Goal: Task Accomplishment & Management: Manage account settings

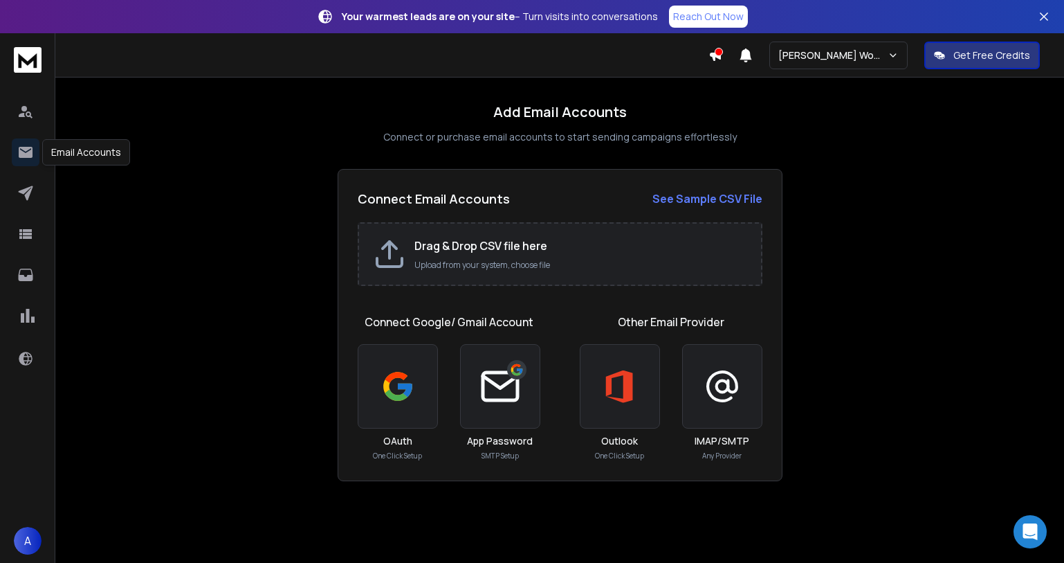
click at [34, 156] on link at bounding box center [26, 152] width 28 height 28
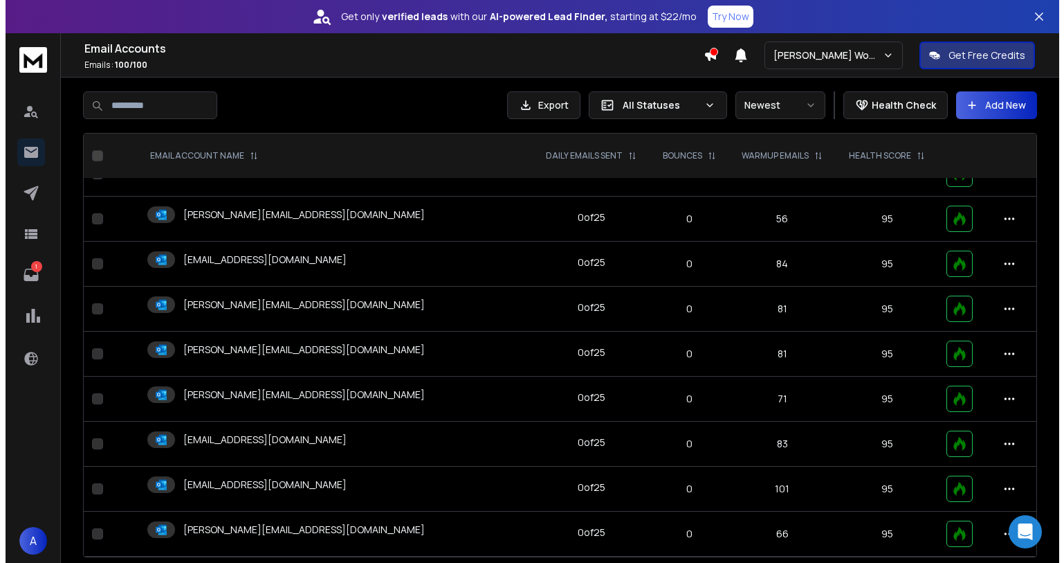
scroll to position [4130, 0]
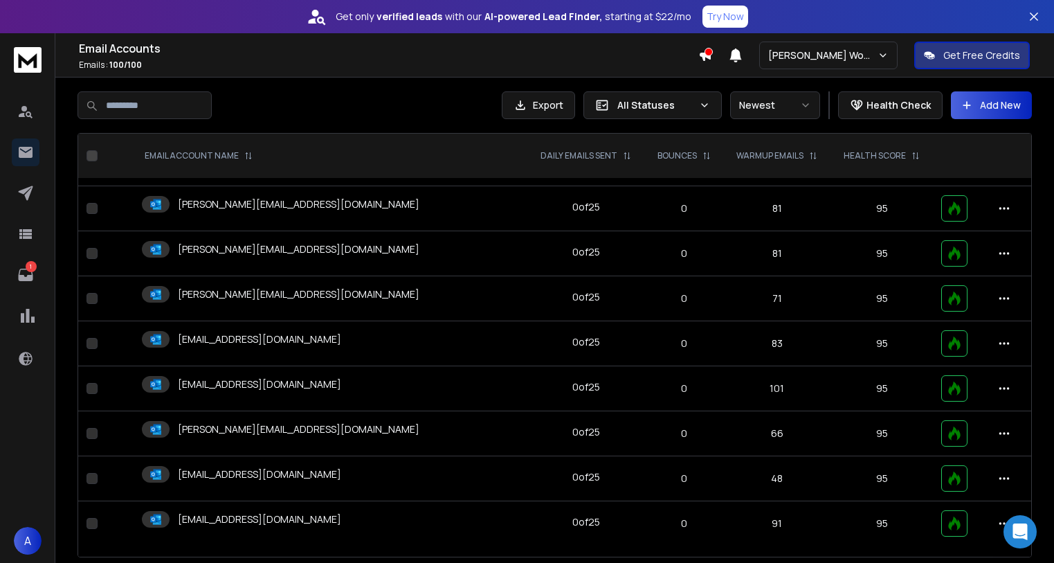
click at [292, 421] on div "[PERSON_NAME][EMAIL_ADDRESS][DOMAIN_NAME]" at bounding box center [280, 429] width 277 height 17
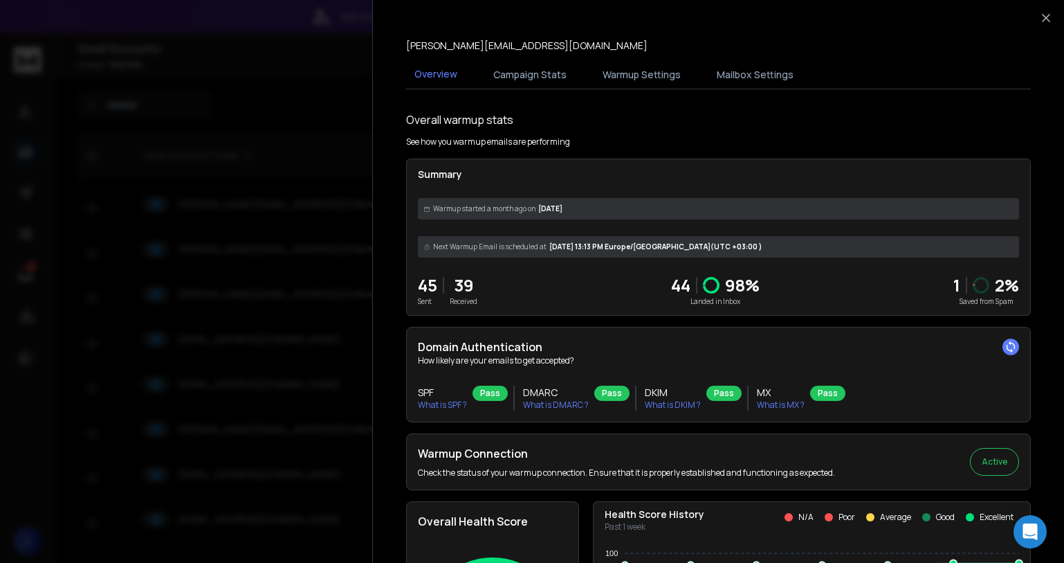
click at [660, 64] on button "Warmup Settings" at bounding box center [641, 75] width 95 height 30
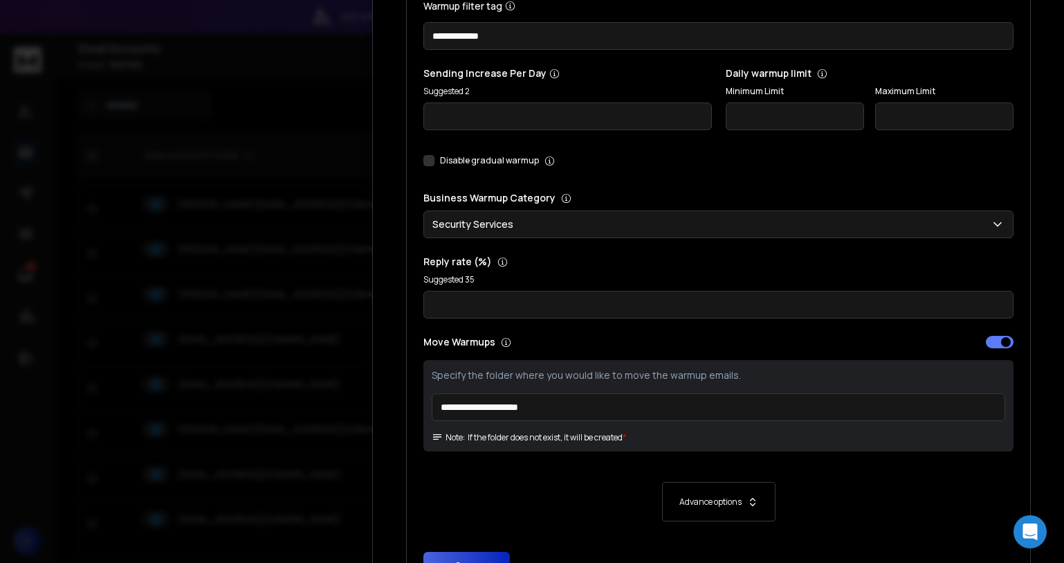
scroll to position [157, 0]
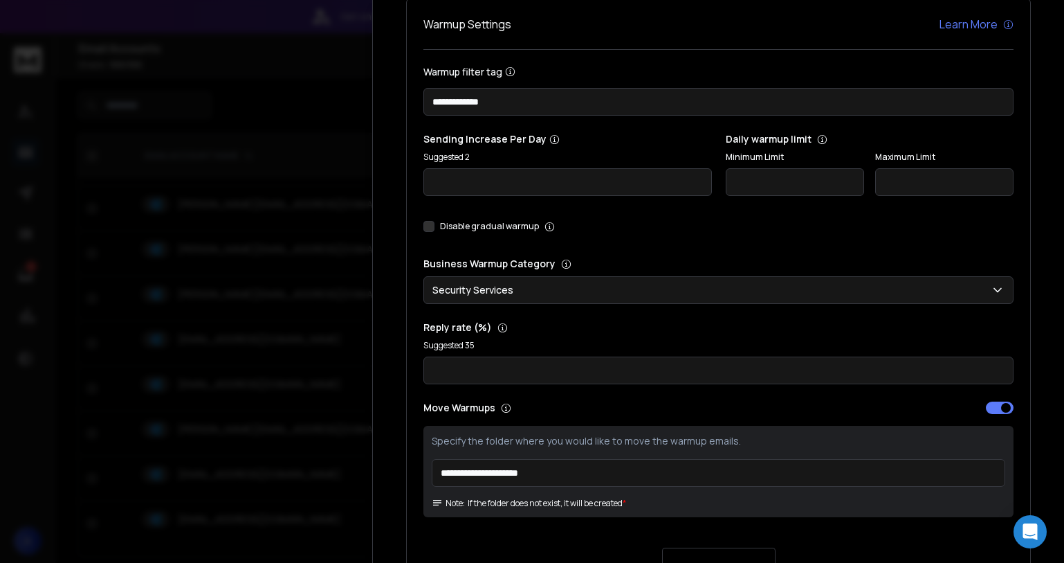
click at [290, 170] on div at bounding box center [532, 281] width 1064 height 563
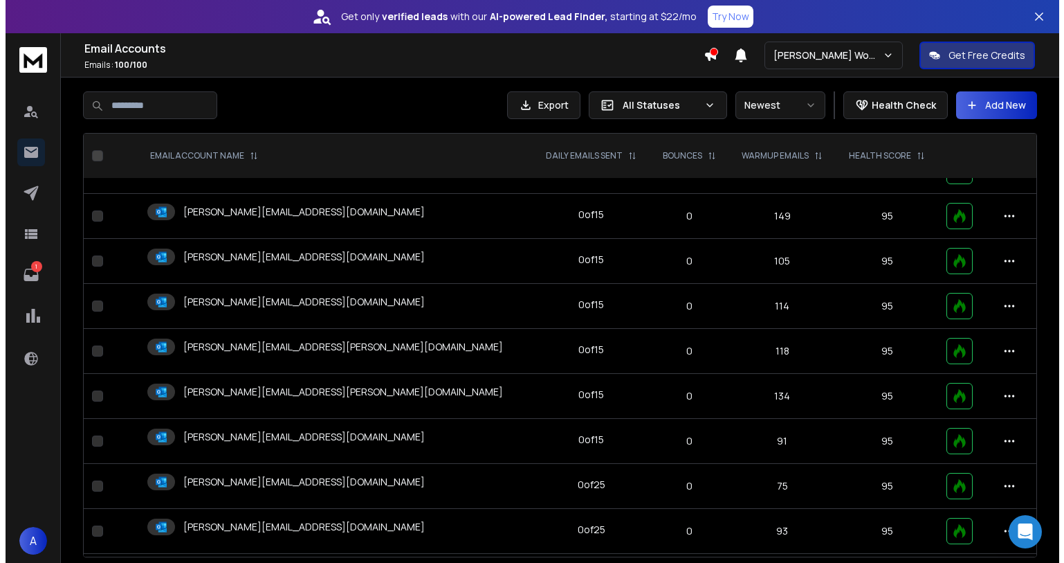
scroll to position [0, 0]
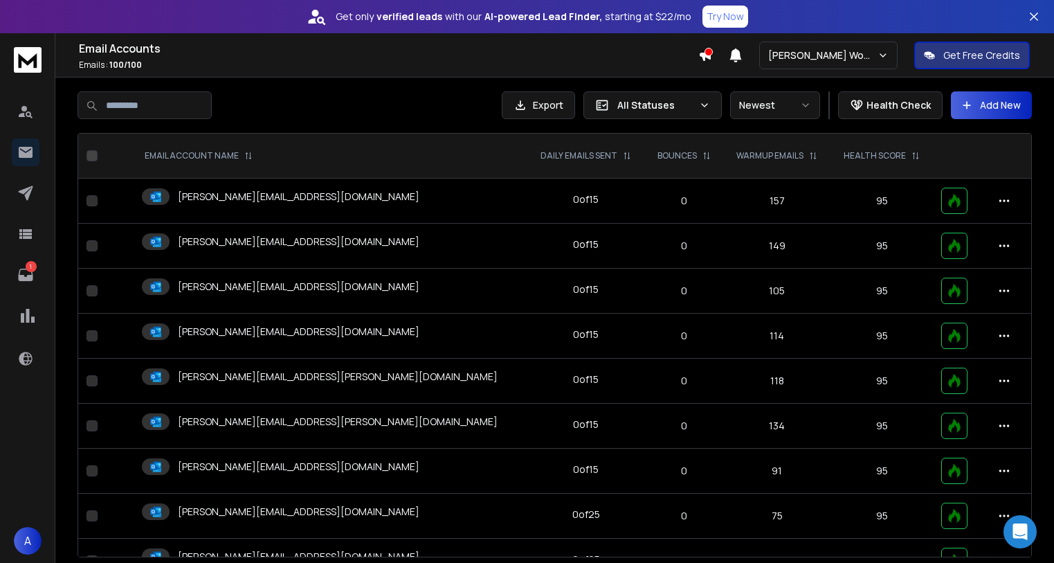
click at [268, 194] on p "[PERSON_NAME][EMAIL_ADDRESS][DOMAIN_NAME]" at bounding box center [298, 197] width 241 height 14
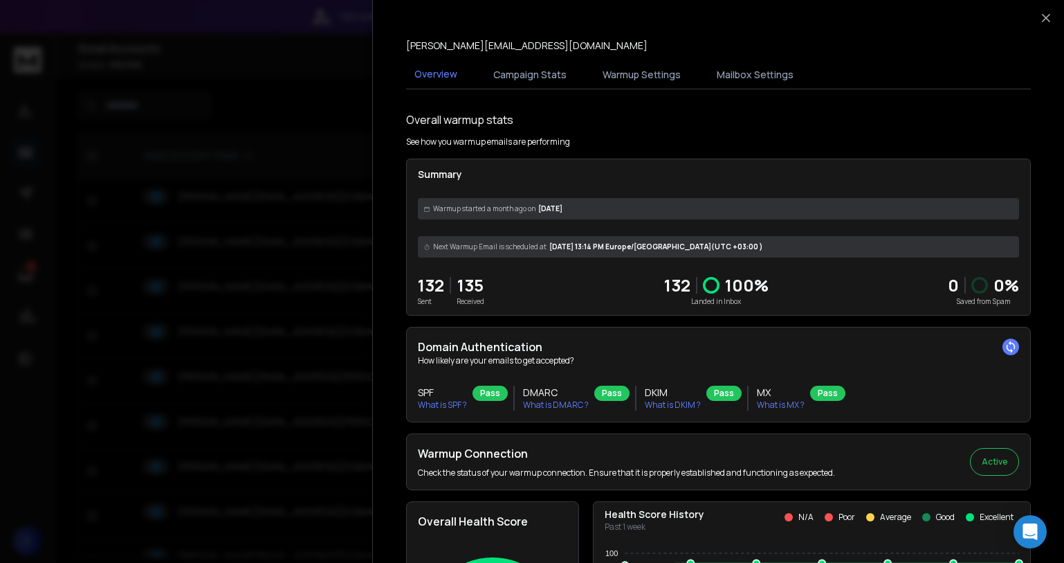
click at [670, 69] on button "Warmup Settings" at bounding box center [641, 75] width 95 height 30
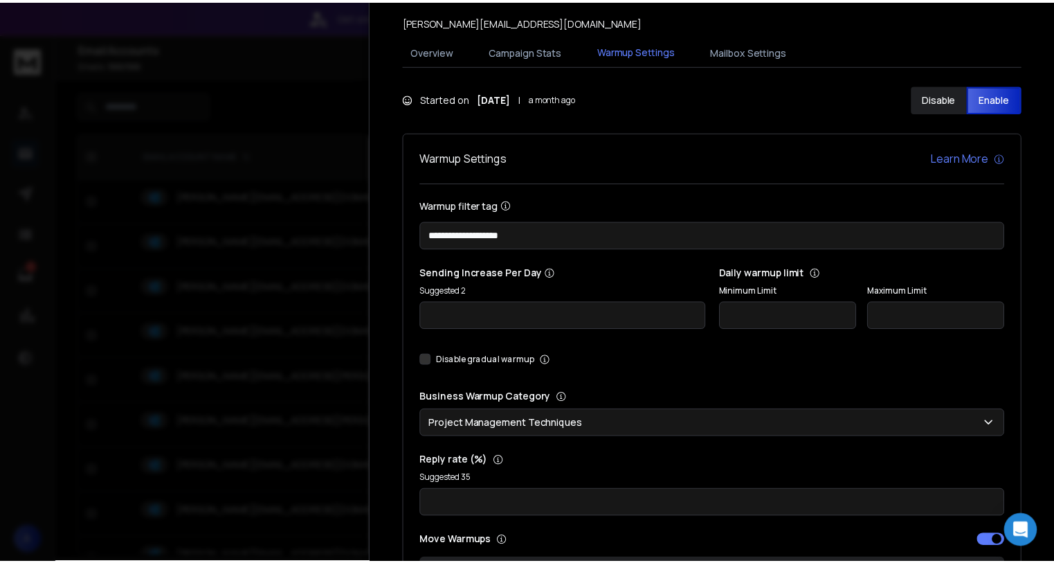
scroll to position [19, 0]
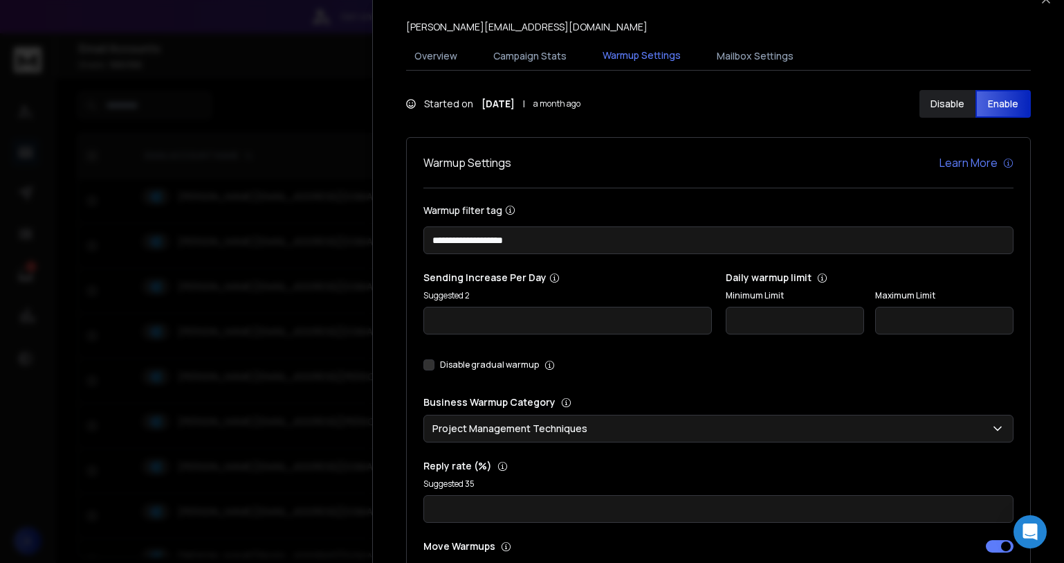
click at [338, 125] on div at bounding box center [532, 281] width 1064 height 563
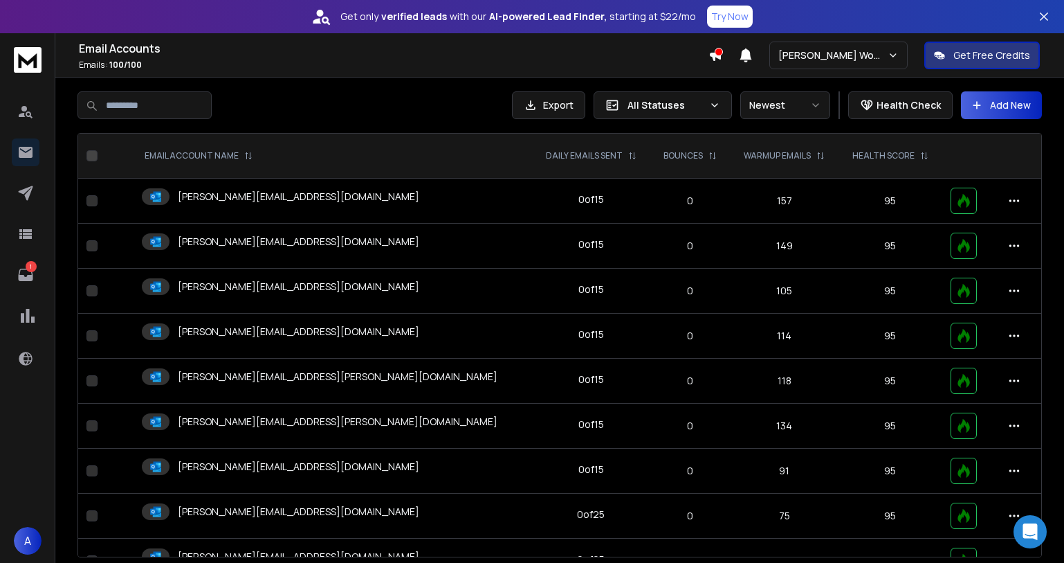
scroll to position [277, 0]
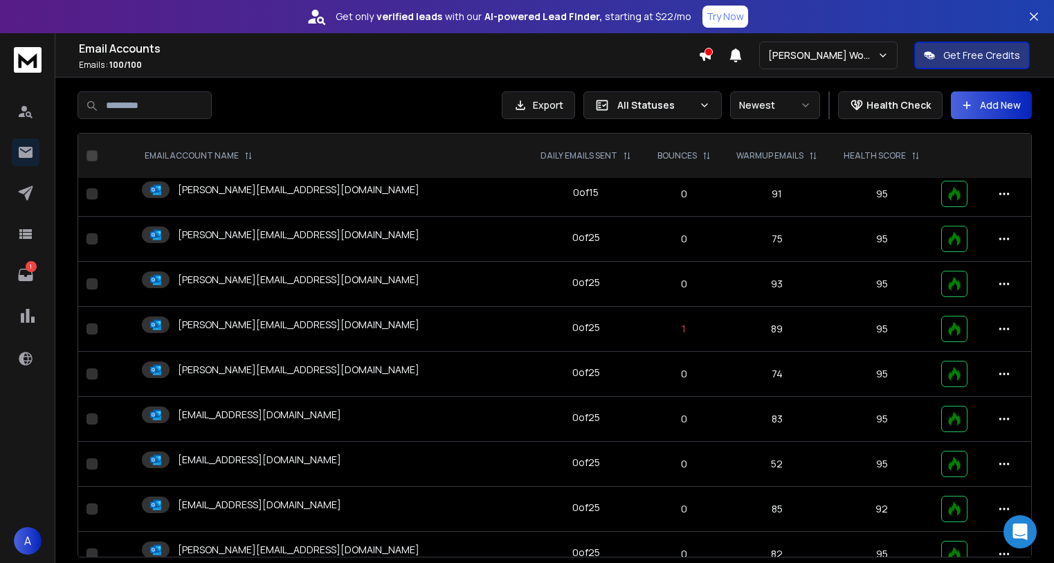
click at [264, 366] on p "[PERSON_NAME][EMAIL_ADDRESS][DOMAIN_NAME]" at bounding box center [298, 370] width 241 height 14
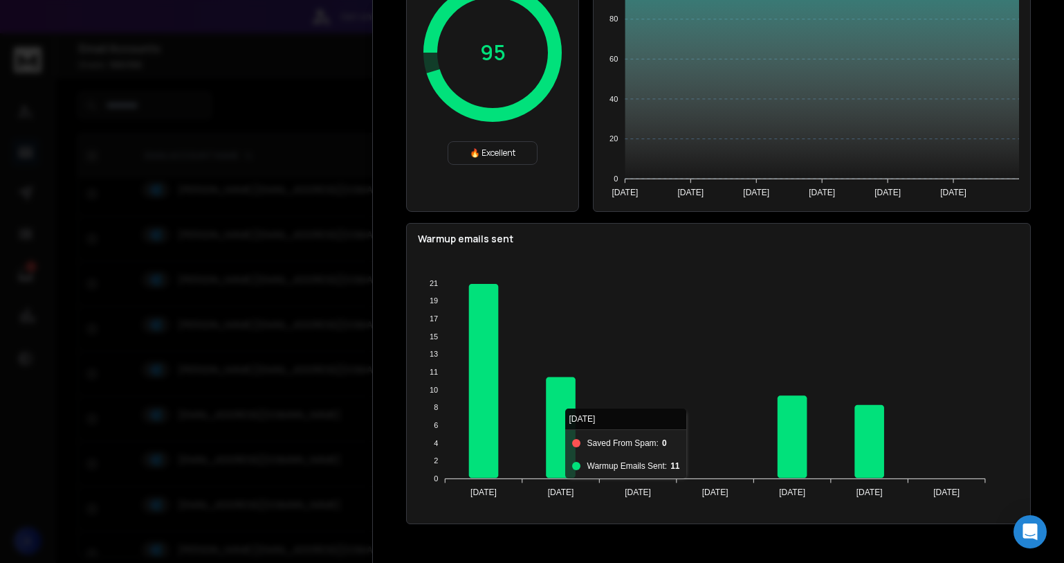
scroll to position [0, 0]
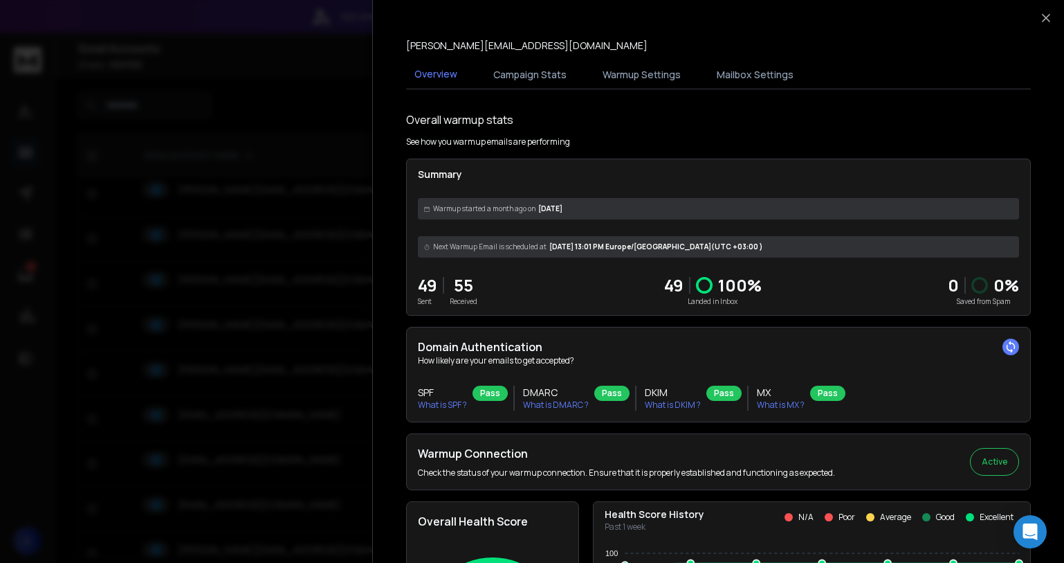
click at [637, 66] on button "Warmup Settings" at bounding box center [641, 75] width 95 height 30
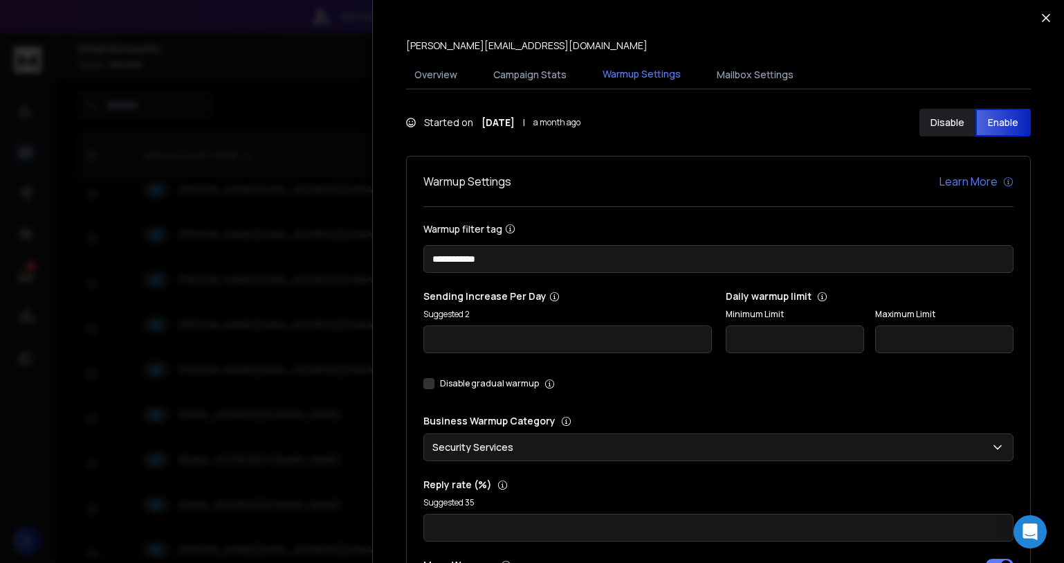
click at [1047, 21] on icon "button" at bounding box center [1046, 18] width 14 height 14
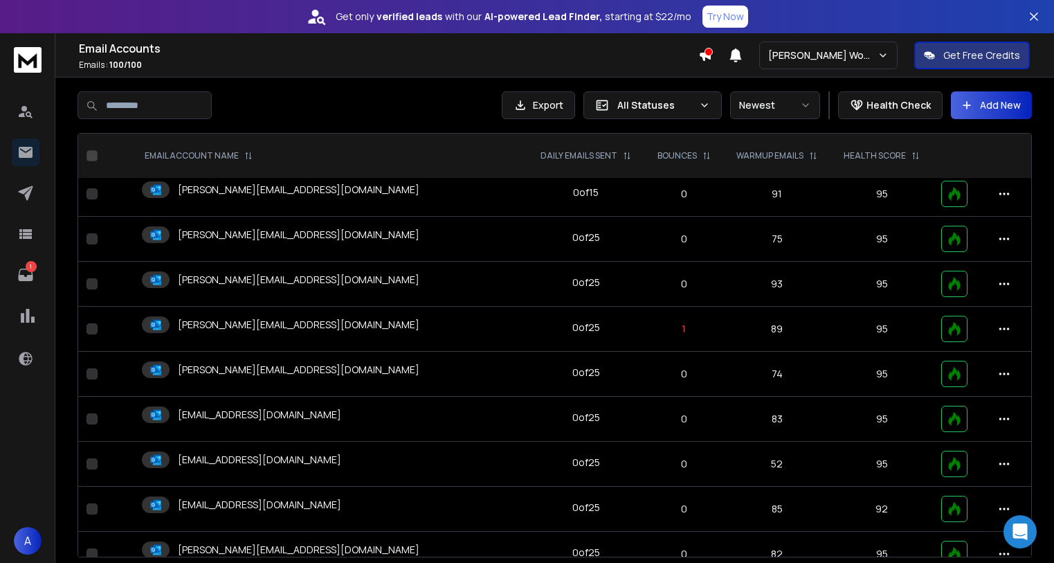
click at [283, 320] on p "[PERSON_NAME][EMAIL_ADDRESS][DOMAIN_NAME]" at bounding box center [298, 325] width 241 height 14
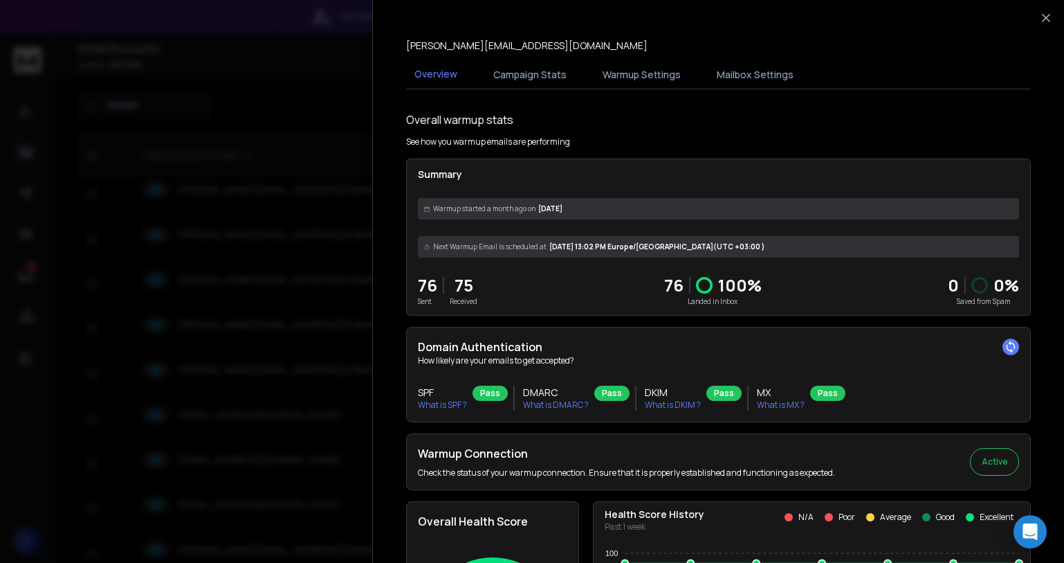
click at [546, 71] on button "Campaign Stats" at bounding box center [530, 75] width 90 height 30
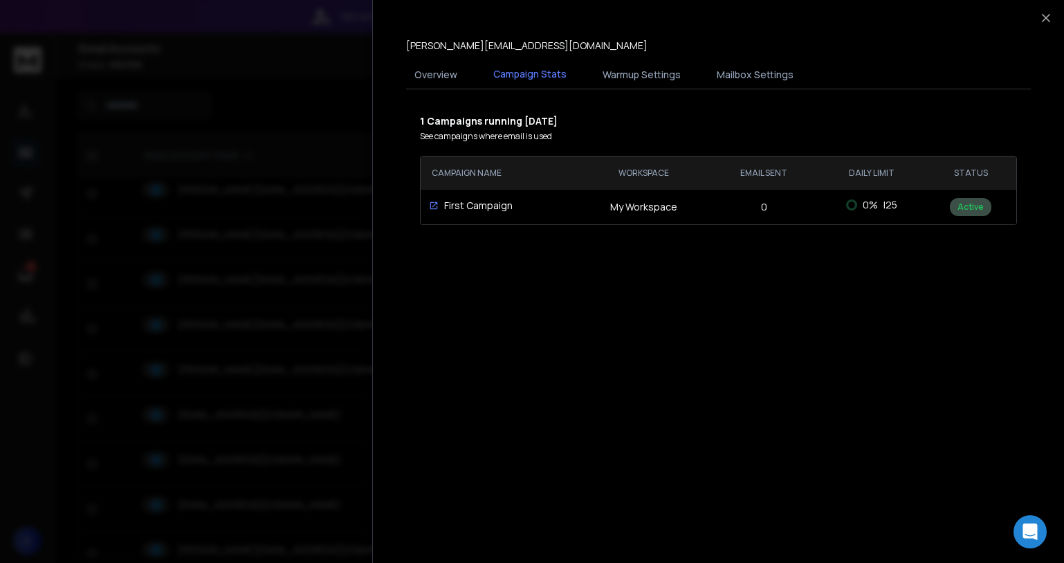
click at [610, 70] on button "Warmup Settings" at bounding box center [641, 75] width 95 height 30
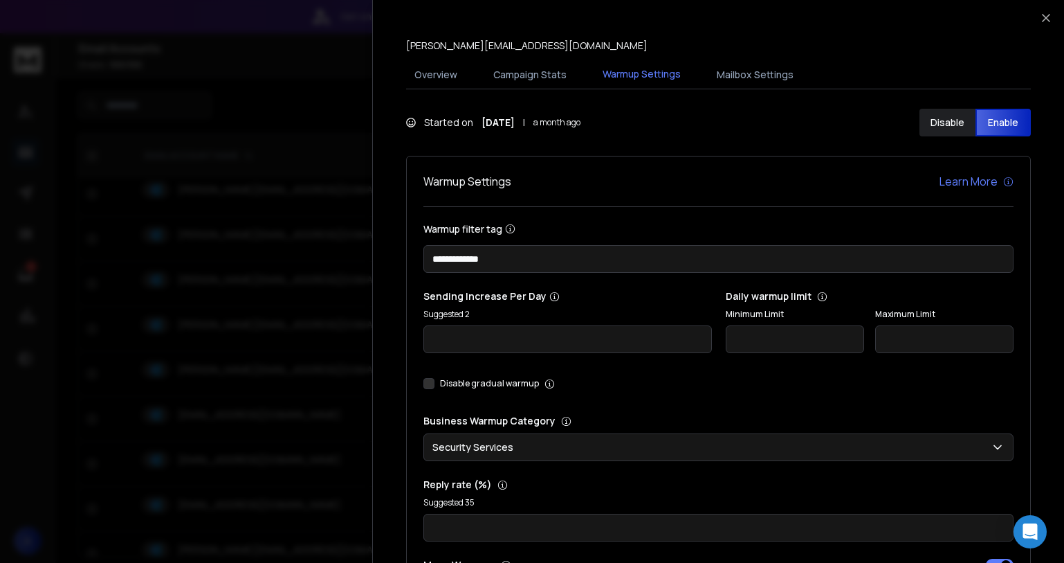
click at [719, 71] on button "Mailbox Settings" at bounding box center [755, 75] width 93 height 30
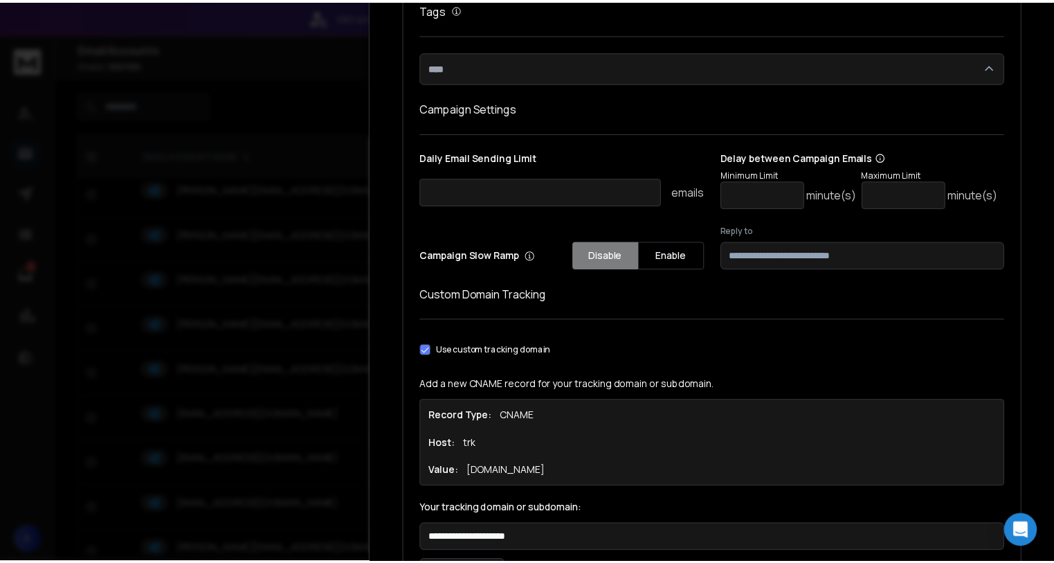
scroll to position [346, 0]
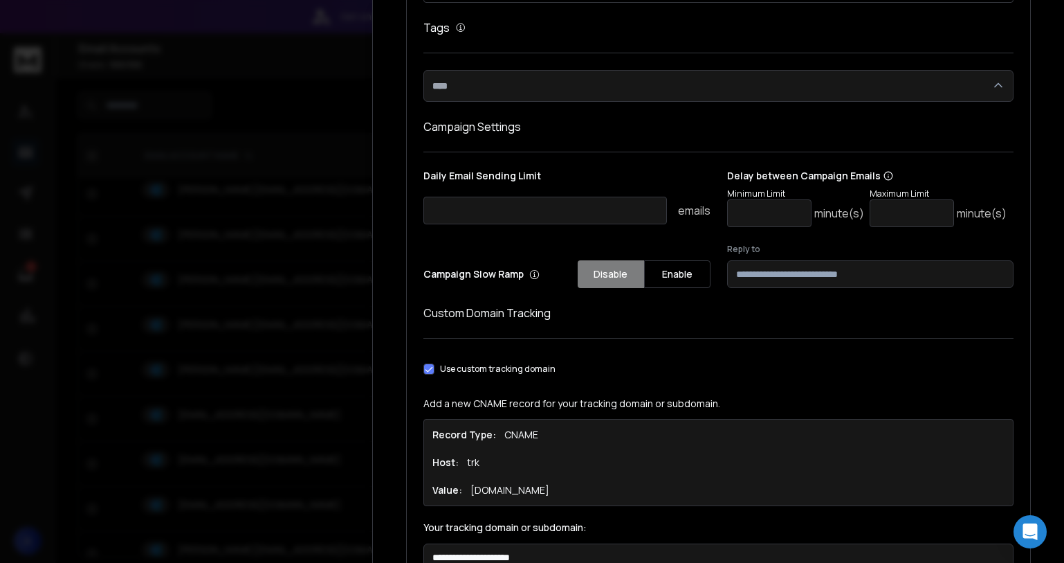
click at [259, 155] on div at bounding box center [532, 281] width 1064 height 563
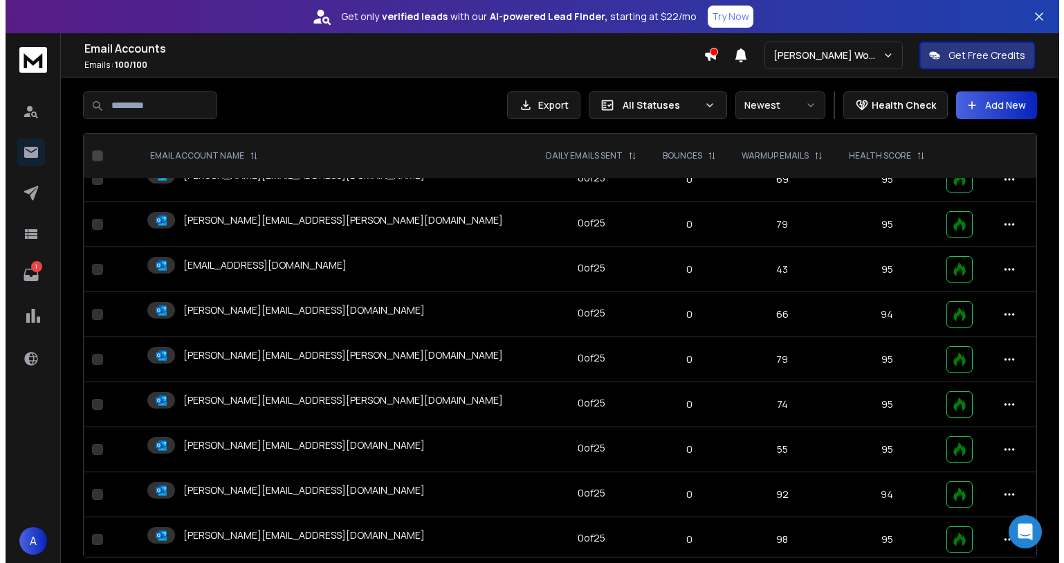
scroll to position [1038, 0]
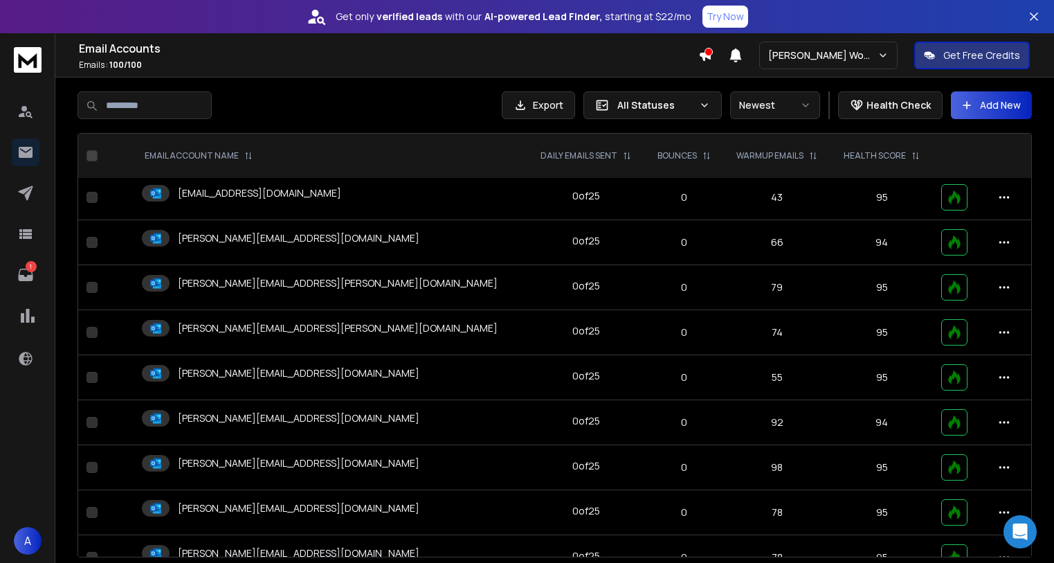
click at [301, 374] on p "[PERSON_NAME][EMAIL_ADDRESS][DOMAIN_NAME]" at bounding box center [298, 373] width 241 height 14
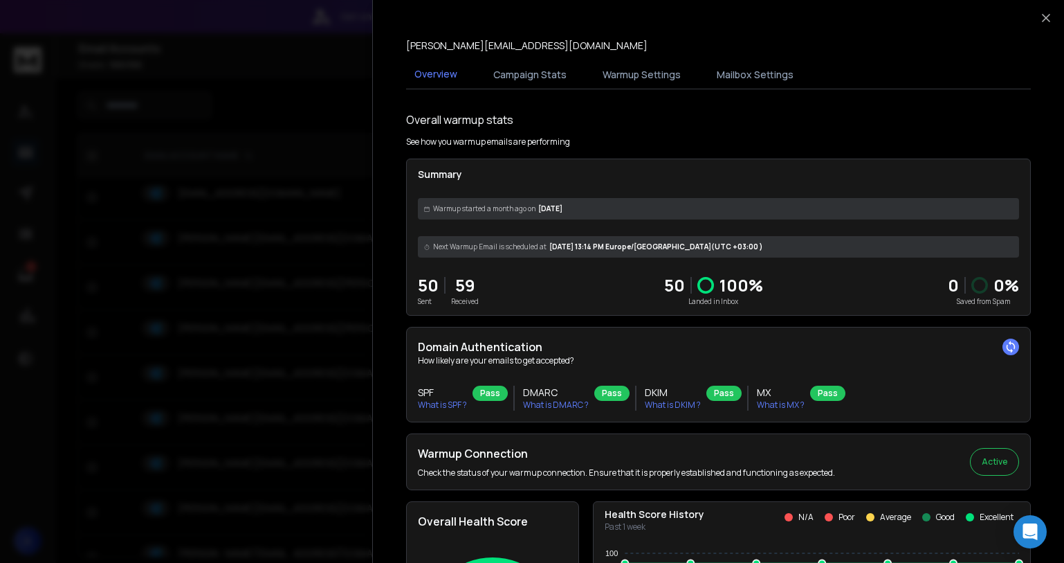
click at [733, 64] on button "Mailbox Settings" at bounding box center [755, 75] width 93 height 30
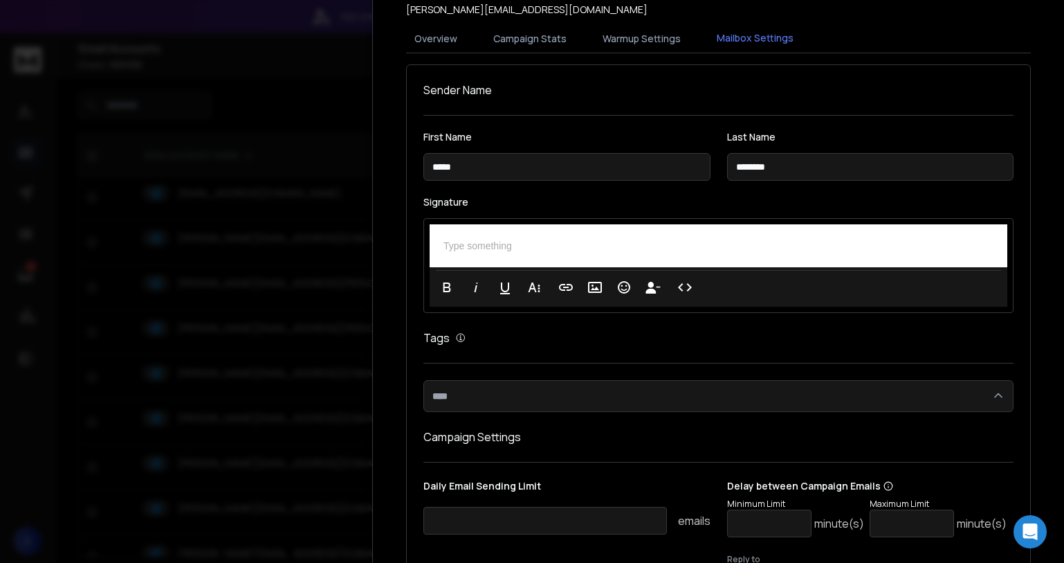
scroll to position [69, 0]
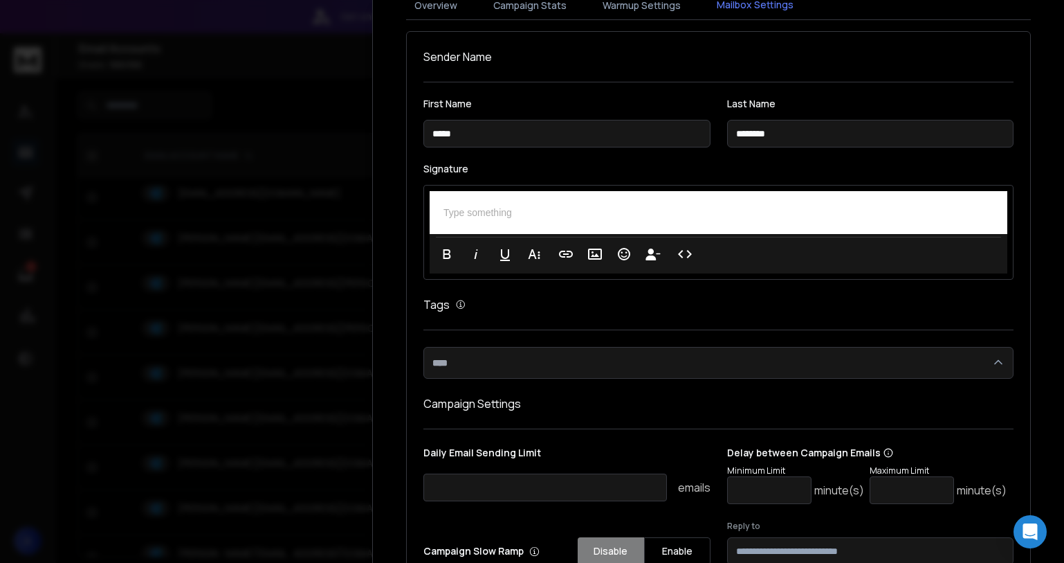
click at [264, 208] on div at bounding box center [532, 281] width 1064 height 563
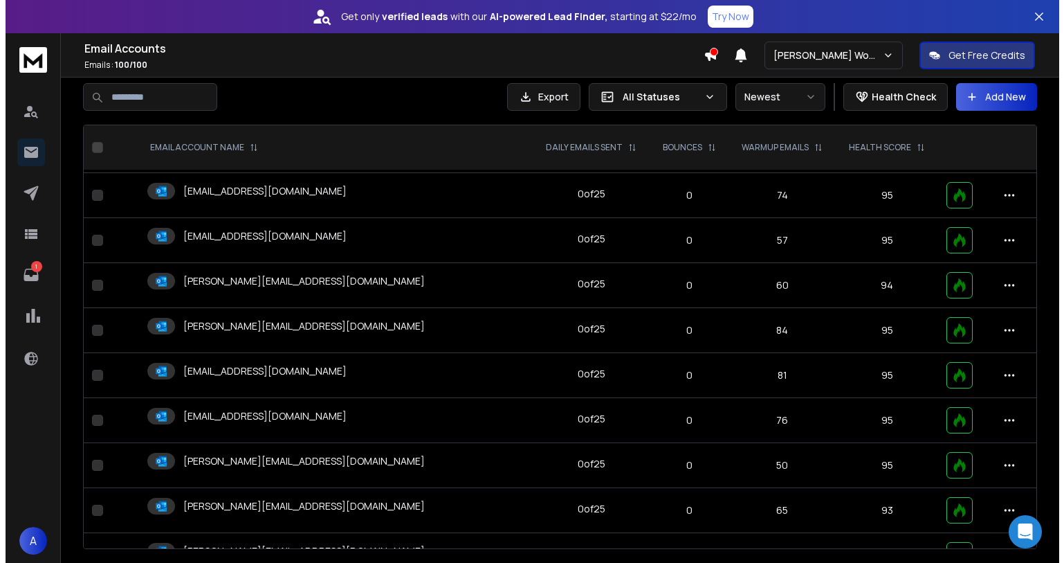
scroll to position [2283, 0]
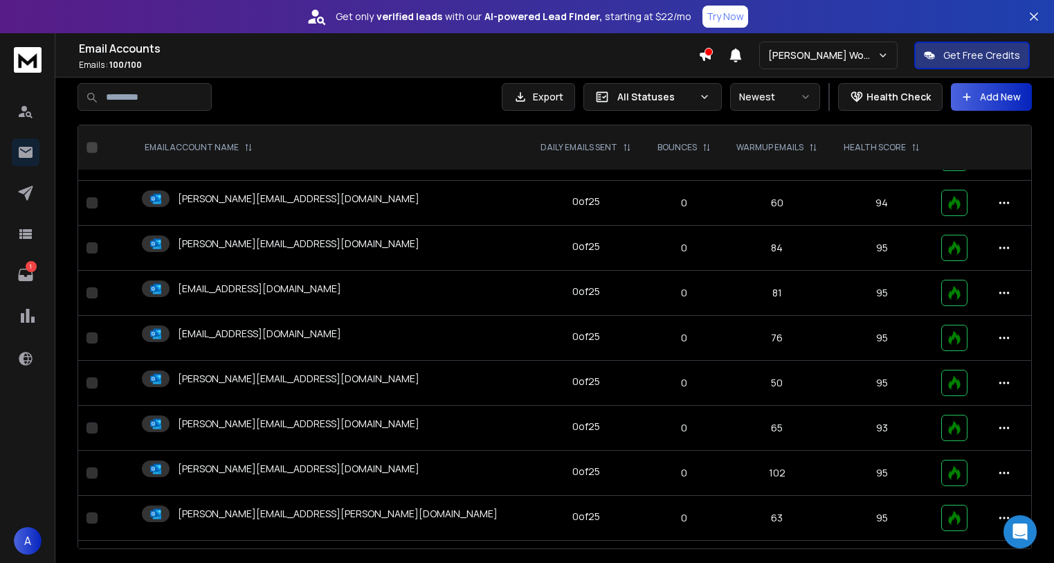
click at [249, 419] on p "[PERSON_NAME][EMAIL_ADDRESS][DOMAIN_NAME]" at bounding box center [298, 424] width 241 height 14
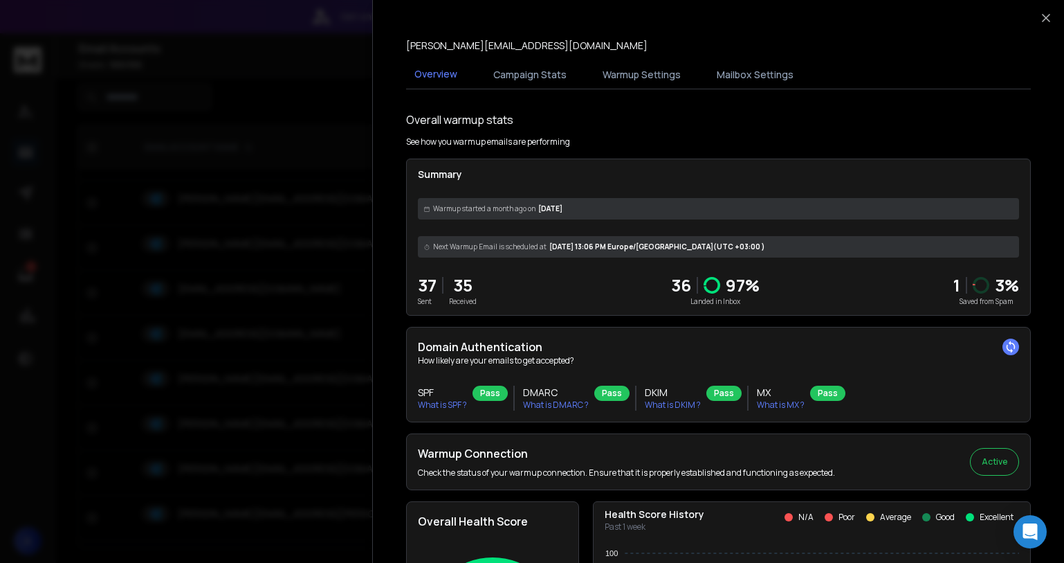
click at [746, 64] on button "Mailbox Settings" at bounding box center [755, 75] width 93 height 30
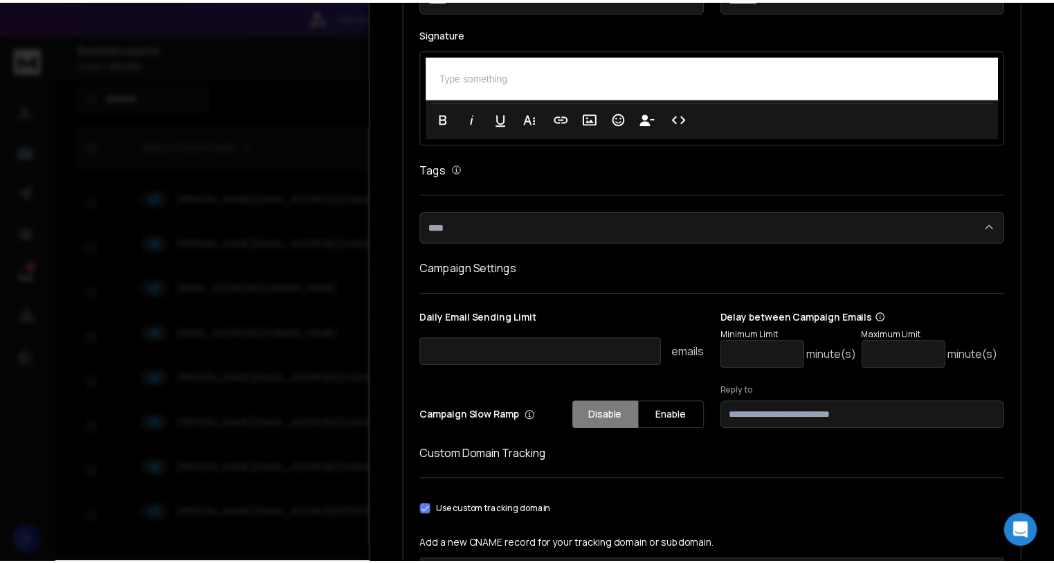
scroll to position [208, 0]
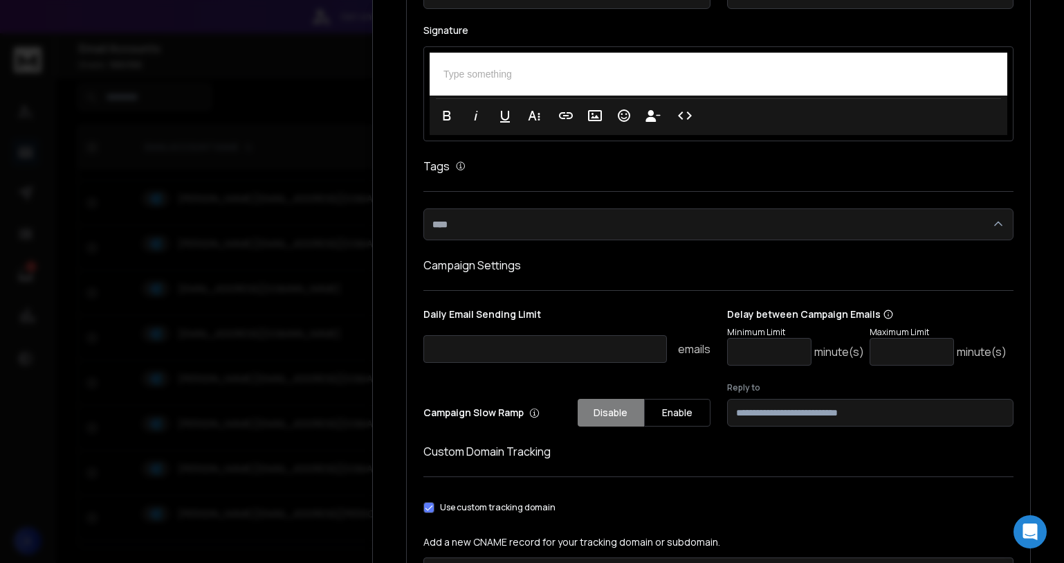
click at [305, 167] on div at bounding box center [532, 281] width 1064 height 563
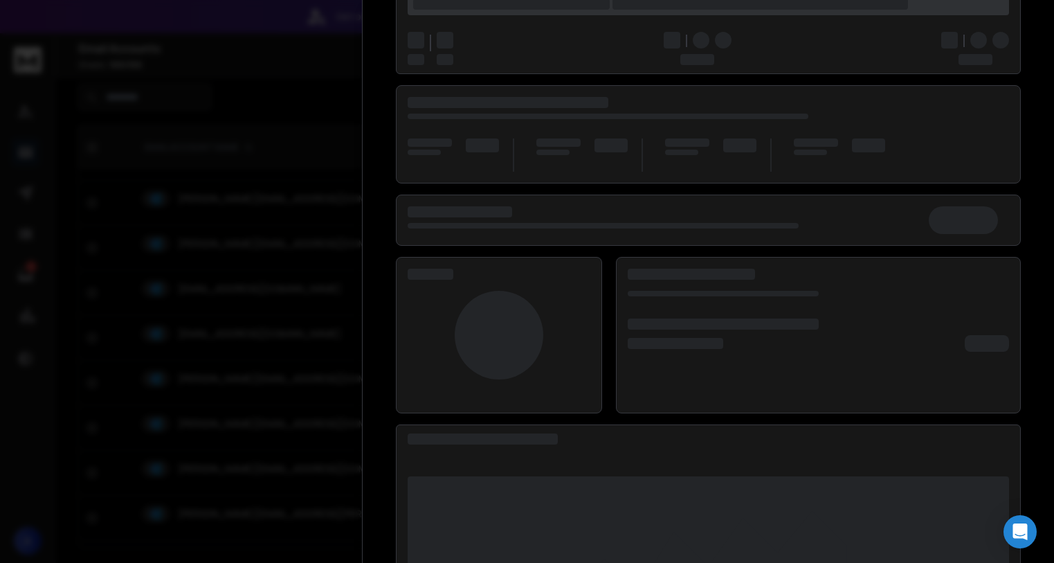
scroll to position [156, 0]
